Goal: Task Accomplishment & Management: Use online tool/utility

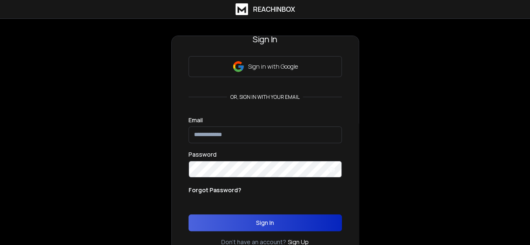
scroll to position [28, 0]
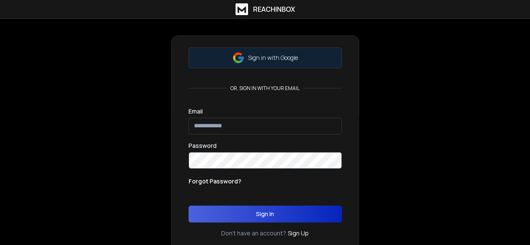
click at [310, 53] on button "Sign in with Google" at bounding box center [264, 57] width 153 height 21
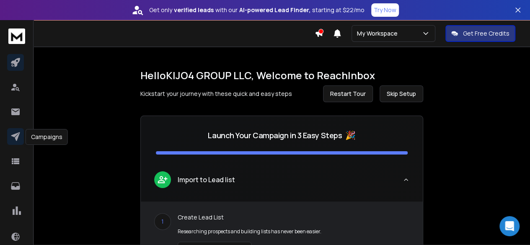
click at [17, 136] on icon at bounding box center [15, 136] width 9 height 9
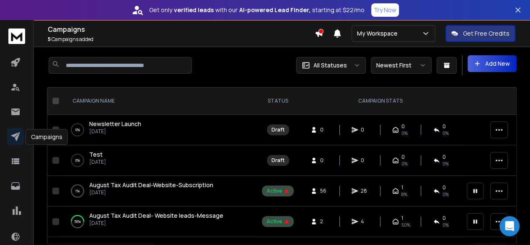
click at [121, 124] on span "Newsletter Launch" at bounding box center [115, 124] width 52 height 8
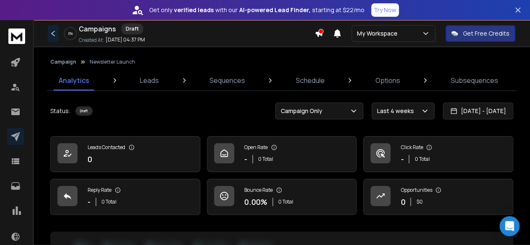
click at [54, 36] on icon at bounding box center [53, 34] width 8 height 8
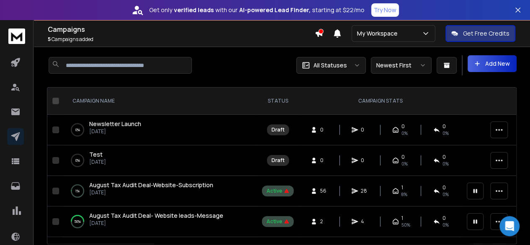
click at [98, 124] on span "Newsletter Launch" at bounding box center [115, 124] width 52 height 8
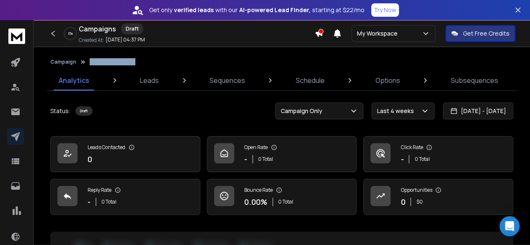
drag, startPoint x: 90, startPoint y: 62, endPoint x: 132, endPoint y: 63, distance: 42.3
click at [132, 62] on p "Newsletter Launch" at bounding box center [113, 62] width 46 height 7
copy p "Newsletter Launch"
click at [235, 83] on p "Sequences" at bounding box center [227, 80] width 36 height 10
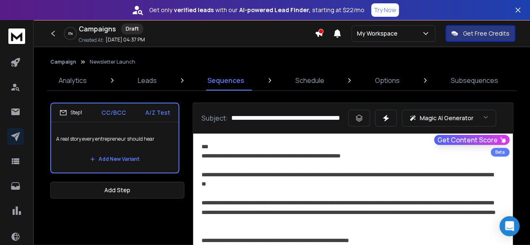
click at [203, 148] on div "***" at bounding box center [349, 146] width 297 height 9
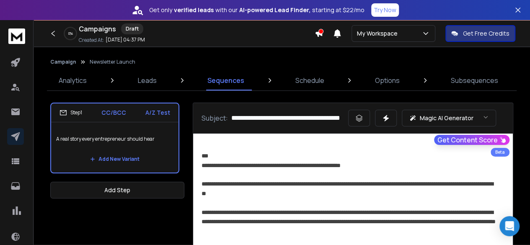
click at [204, 142] on div "***" at bounding box center [349, 151] width 297 height 19
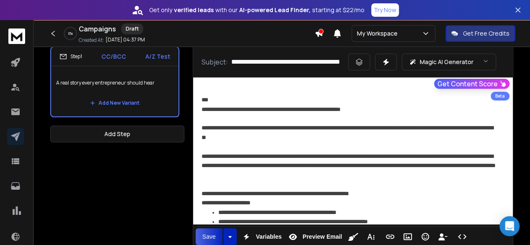
scroll to position [71, 0]
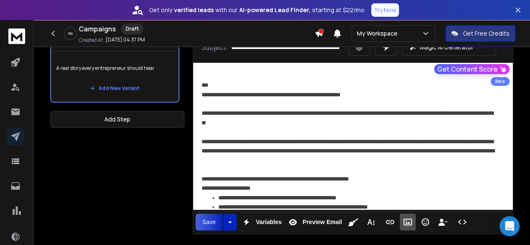
click at [407, 223] on icon "button" at bounding box center [408, 222] width 10 height 10
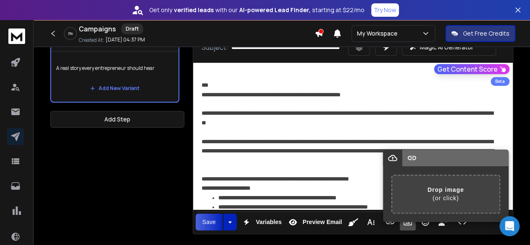
click at [412, 198] on input "file" at bounding box center [231, 194] width 536 height 37
type input "**********"
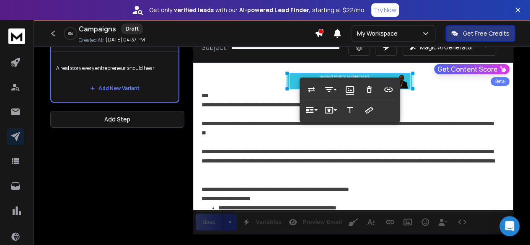
click at [289, 87] on img at bounding box center [350, 80] width 126 height 15
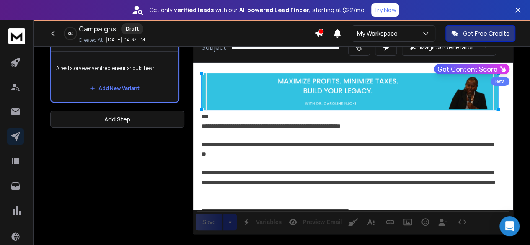
drag, startPoint x: 287, startPoint y: 87, endPoint x: 103, endPoint y: 115, distance: 186.5
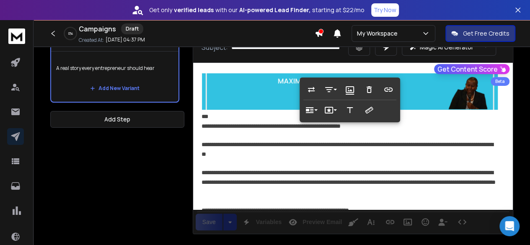
click at [340, 155] on div "**********" at bounding box center [349, 144] width 297 height 47
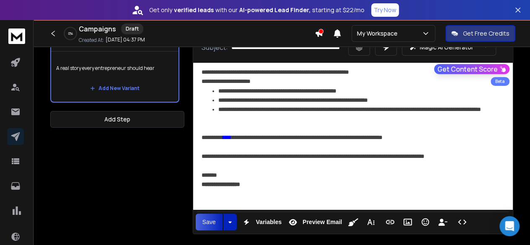
scroll to position [145, 0]
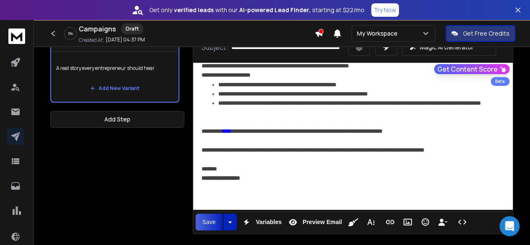
click at [254, 174] on div "**********" at bounding box center [349, 173] width 297 height 19
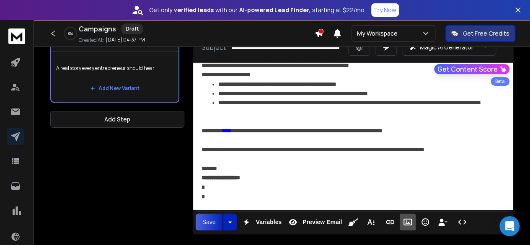
click at [408, 225] on icon "button" at bounding box center [408, 222] width 10 height 10
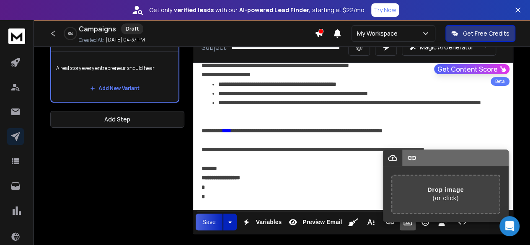
click at [418, 201] on input "file" at bounding box center [231, 194] width 536 height 37
type input "**********"
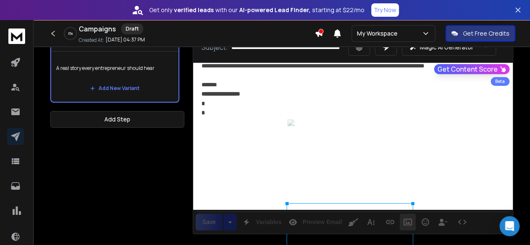
scroll to position [240, 0]
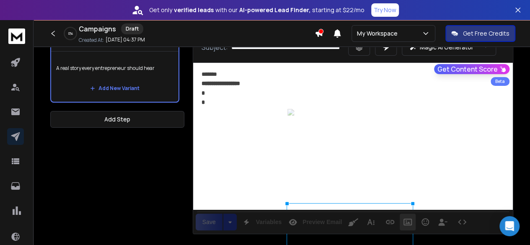
click at [303, 116] on img at bounding box center [350, 112] width 126 height 7
click at [291, 112] on img at bounding box center [350, 112] width 126 height 7
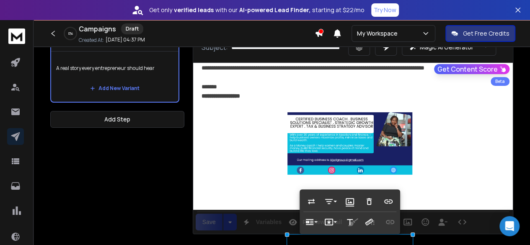
scroll to position [230, 0]
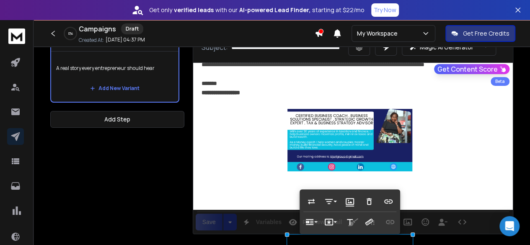
click at [323, 135] on img at bounding box center [350, 140] width 126 height 62
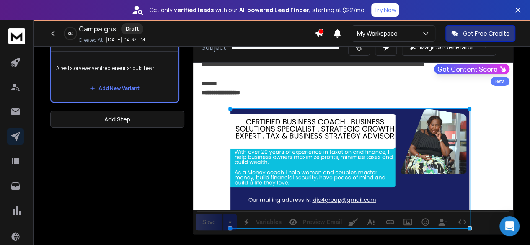
drag, startPoint x: 288, startPoint y: 170, endPoint x: 174, endPoint y: 183, distance: 114.7
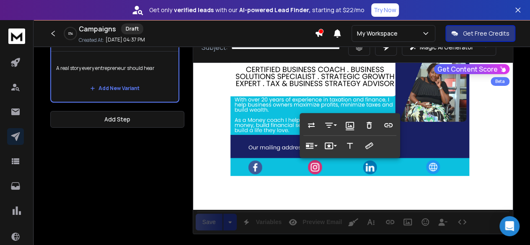
scroll to position [287, 0]
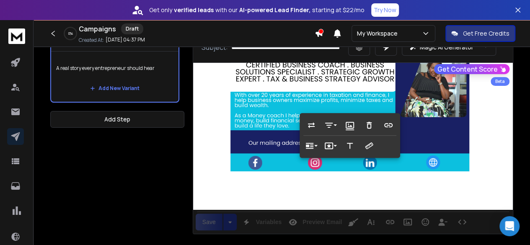
click at [255, 139] on img at bounding box center [350, 111] width 240 height 119
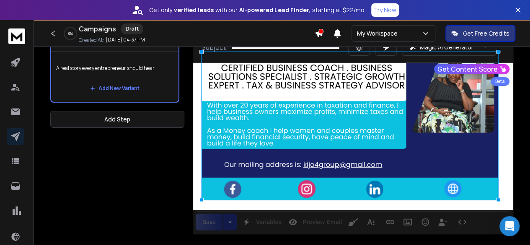
drag, startPoint x: 229, startPoint y: 171, endPoint x: 162, endPoint y: 197, distance: 71.7
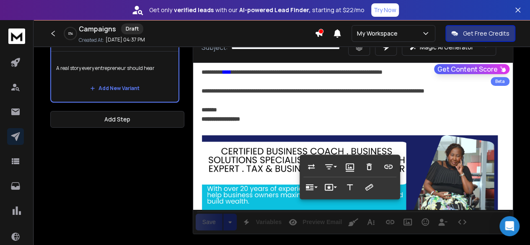
scroll to position [203, 0]
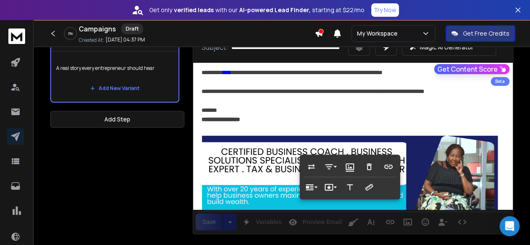
click at [310, 119] on div "**********" at bounding box center [349, 201] width 297 height 190
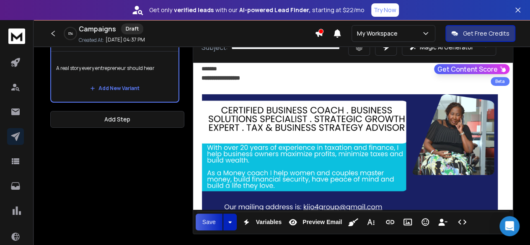
scroll to position [315, 0]
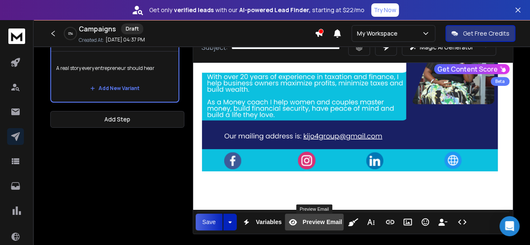
click at [318, 222] on span "Preview Email" at bounding box center [322, 222] width 43 height 7
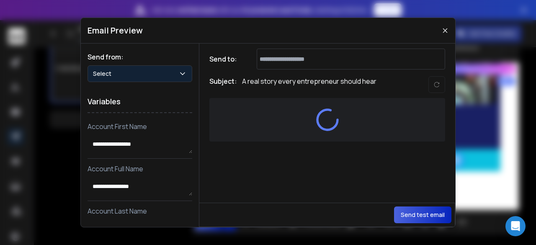
click at [188, 75] on button "Select" at bounding box center [140, 73] width 105 height 17
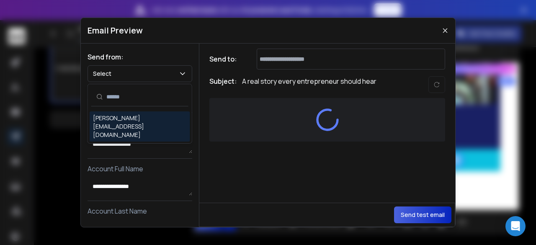
click at [168, 113] on div "[PERSON_NAME][EMAIL_ADDRESS][DOMAIN_NAME]" at bounding box center [140, 126] width 101 height 30
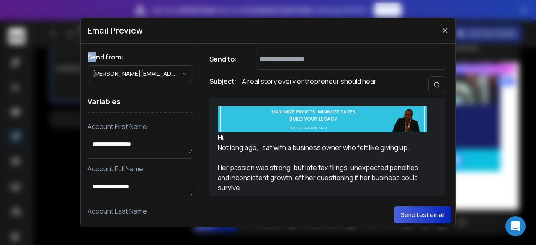
drag, startPoint x: 88, startPoint y: 54, endPoint x: 97, endPoint y: 57, distance: 9.5
click at [97, 57] on h1 "Send from:" at bounding box center [140, 57] width 105 height 10
click at [133, 74] on p "[PERSON_NAME][EMAIL_ADDRESS][DOMAIN_NAME]" at bounding box center [137, 74] width 89 height 8
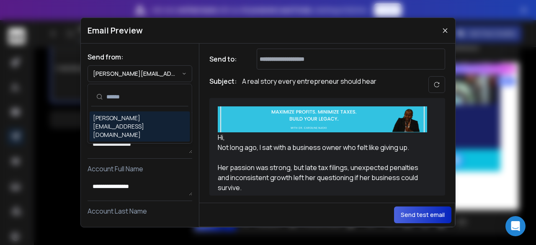
drag, startPoint x: 96, startPoint y: 119, endPoint x: 70, endPoint y: 107, distance: 28.5
click at [70, 107] on div "**********" at bounding box center [268, 122] width 536 height 227
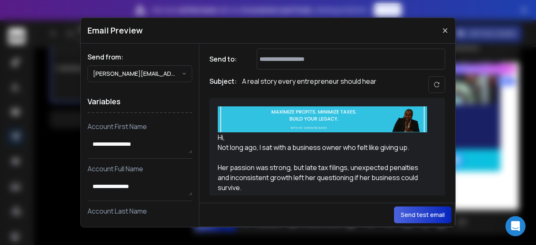
click at [447, 25] on div "Email Preview" at bounding box center [268, 30] width 374 height 25
click at [447, 30] on icon at bounding box center [445, 30] width 7 height 7
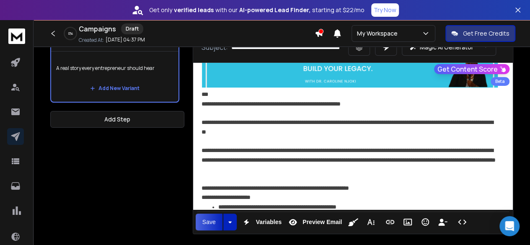
scroll to position [0, 0]
